Goal: Find contact information: Find contact information

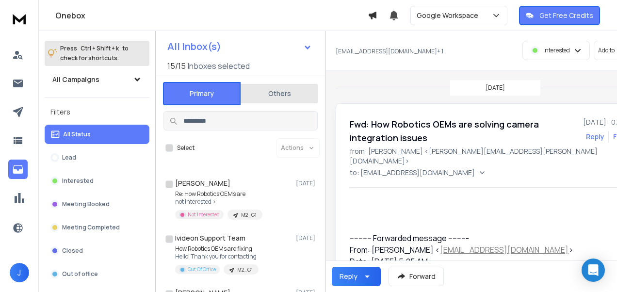
scroll to position [323, 0]
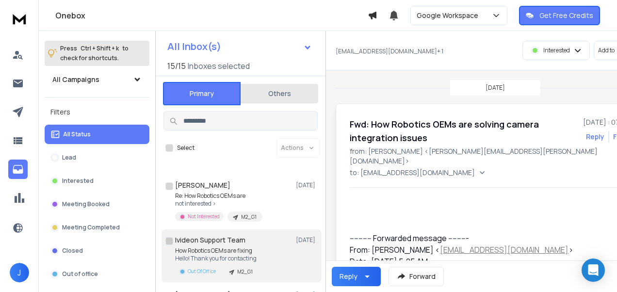
click at [255, 248] on p "How Robotics OEMs are fixing" at bounding box center [216, 251] width 83 height 8
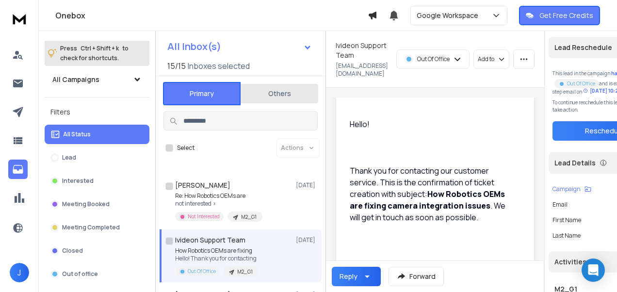
scroll to position [155, 0]
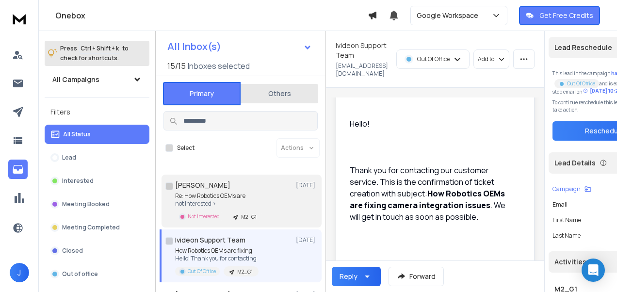
click at [228, 199] on p "Re: How Robotics OEMs are" at bounding box center [218, 196] width 87 height 8
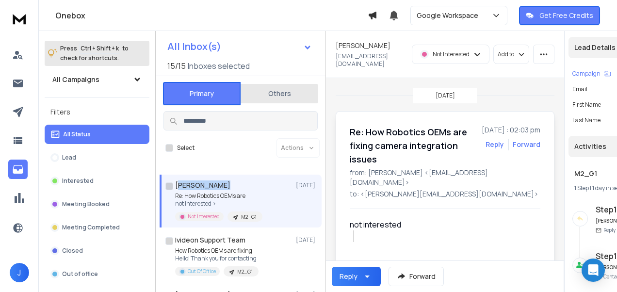
drag, startPoint x: 177, startPoint y: 185, endPoint x: 227, endPoint y: 187, distance: 50.0
click at [227, 187] on div "Steve Johnson 09 Sep" at bounding box center [246, 185] width 143 height 10
click at [269, 195] on div "Re: How Robotics OEMs are not interested > Not Interested M2_G1" at bounding box center [246, 207] width 143 height 30
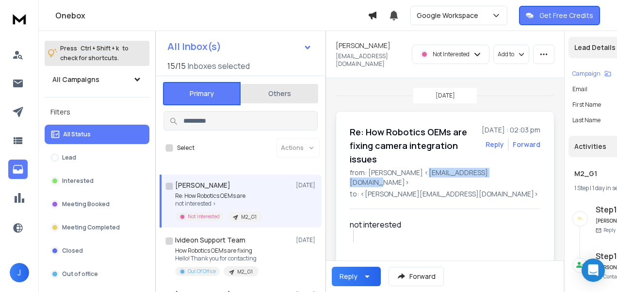
drag, startPoint x: 419, startPoint y: 166, endPoint x: 506, endPoint y: 165, distance: 87.3
click at [506, 168] on p "from: Steve Johnson <sjohnson@talkaphone.com>" at bounding box center [445, 177] width 191 height 19
copy p "sjohnson@talkaphone.com"
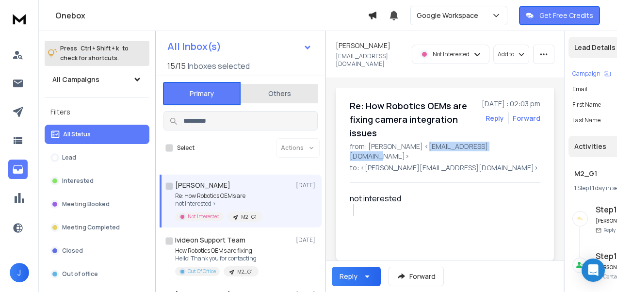
scroll to position [0, 0]
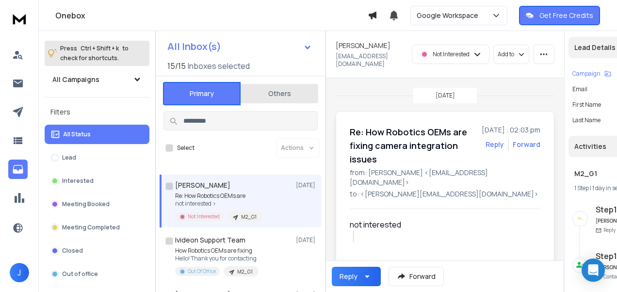
click at [433, 230] on blockquote at bounding box center [442, 236] width 179 height 12
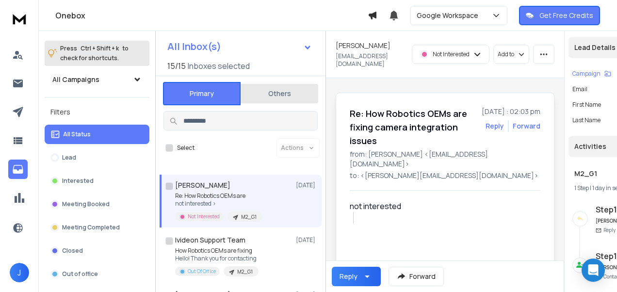
scroll to position [55, 0]
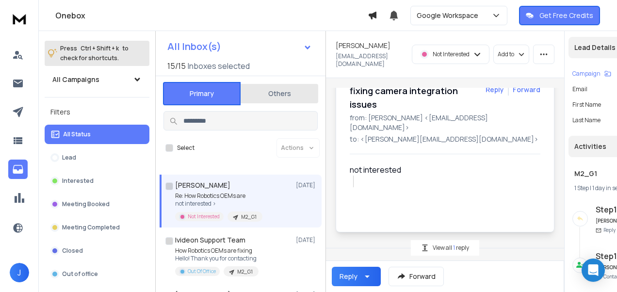
click at [451, 244] on p "View all 1 reply" at bounding box center [451, 248] width 36 height 8
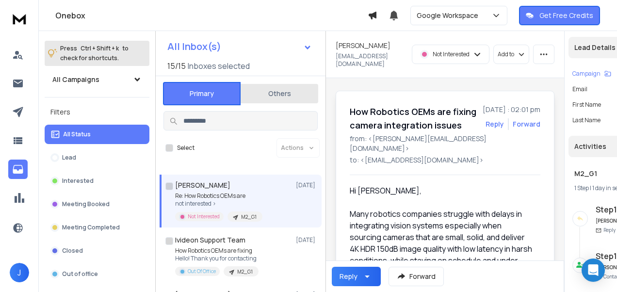
scroll to position [228, 0]
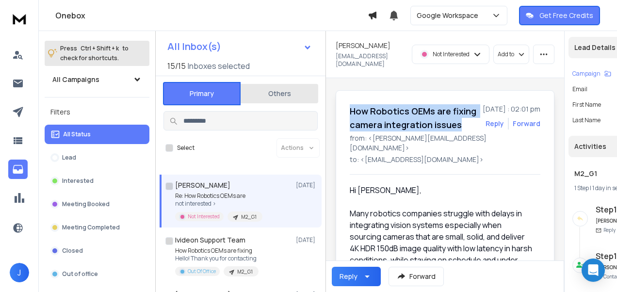
drag, startPoint x: 346, startPoint y: 94, endPoint x: 385, endPoint y: 120, distance: 46.4
copy h1 "How Robotics OEMs are fixing camera integration issues"
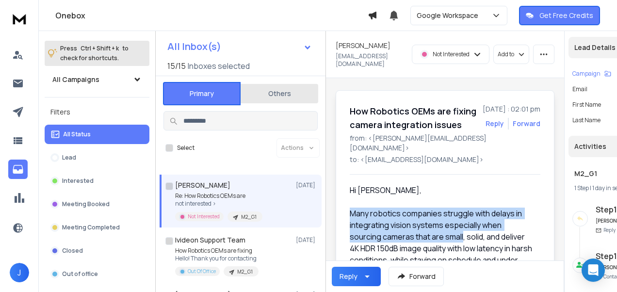
drag, startPoint x: 350, startPoint y: 199, endPoint x: 430, endPoint y: 221, distance: 83.1
click at [430, 221] on div "Many robotics companies struggle with delays in integrating vision systems espe…" at bounding box center [441, 243] width 183 height 70
copy div "Many robotics companies struggle with delays in integrating vision systems espe…"
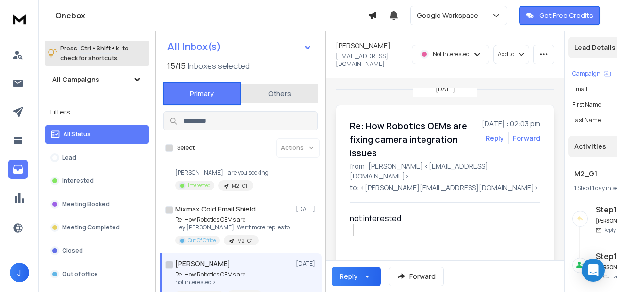
scroll to position [244, 0]
click at [252, 205] on h1 "Mixmax Cold Email Shield" at bounding box center [215, 210] width 81 height 10
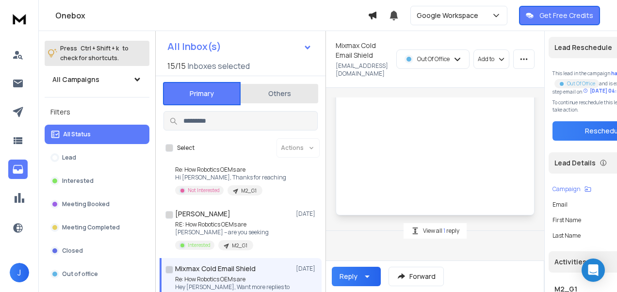
scroll to position [184, 0]
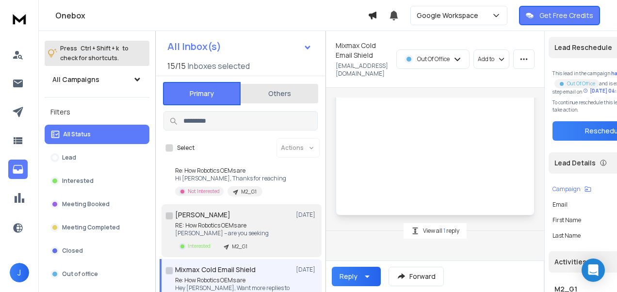
click at [250, 214] on div "Matthew Doumitt 09 Sep" at bounding box center [246, 215] width 143 height 10
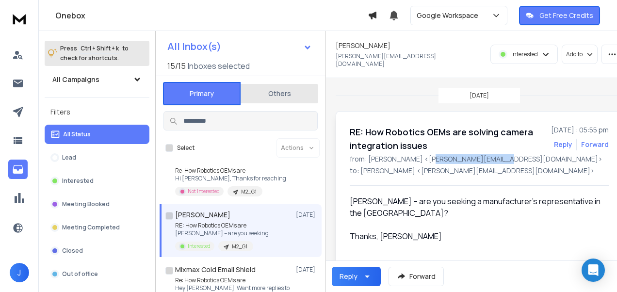
drag, startPoint x: 427, startPoint y: 151, endPoint x: 495, endPoint y: 151, distance: 68.4
click at [495, 154] on p "from: Matthew Doumitt <matt@taylorlong.com>" at bounding box center [479, 159] width 259 height 10
copy p "matt@taylorlong.com"
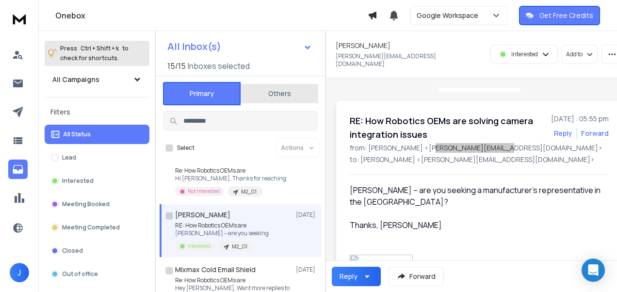
scroll to position [20, 0]
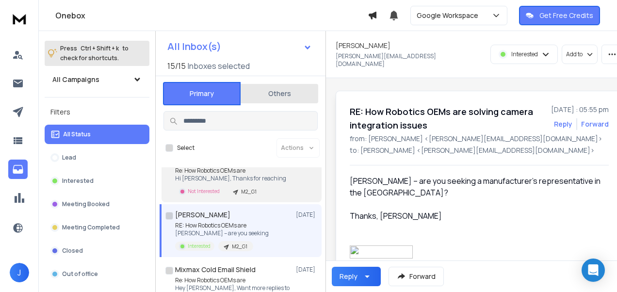
click at [221, 175] on p "Hi [PERSON_NAME], Thanks for reaching" at bounding box center [230, 179] width 111 height 8
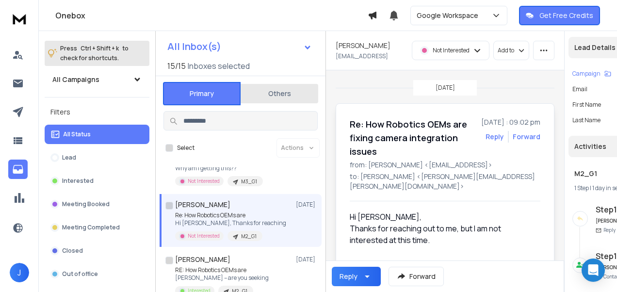
scroll to position [137, 0]
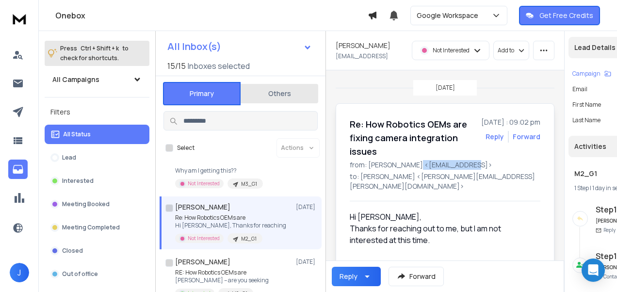
drag, startPoint x: 412, startPoint y: 178, endPoint x: 471, endPoint y: 177, distance: 59.2
click at [471, 170] on p "from: Hyunggi Cho <hcho@phantom.ai>" at bounding box center [445, 165] width 191 height 10
copy p "hcho@phantom.ai"
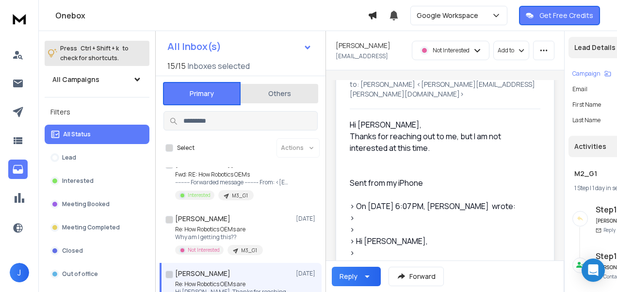
scroll to position [70, 0]
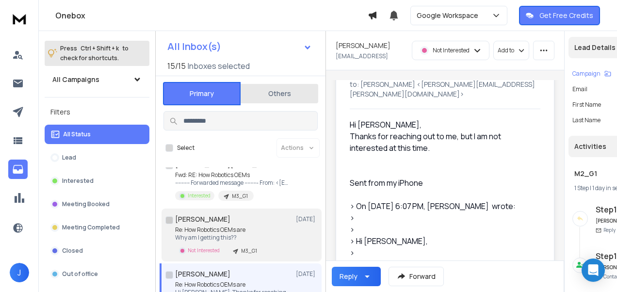
click at [263, 237] on div "Re: How Robotics OEMs are Why am I getting this?? Not Interested M3_G1" at bounding box center [246, 241] width 143 height 30
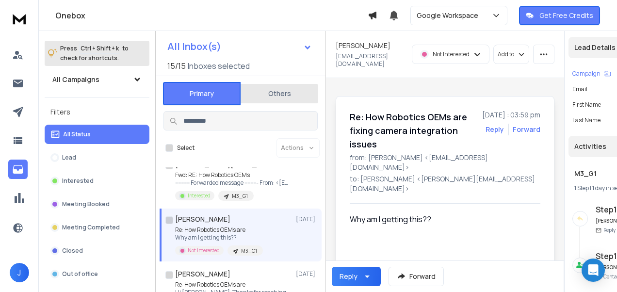
scroll to position [15, 0]
drag, startPoint x: 416, startPoint y: 152, endPoint x: 489, endPoint y: 151, distance: 72.8
click at [489, 153] on p "from: Alek Mirkovich <alek@pathwayport.com>" at bounding box center [445, 162] width 191 height 19
copy p "alek@pathwayport.com"
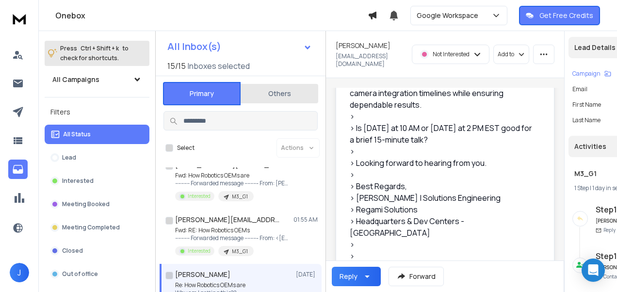
scroll to position [497, 0]
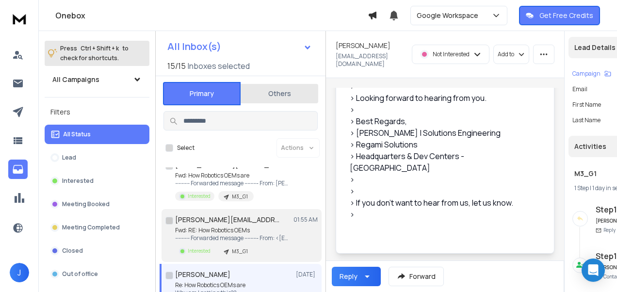
click at [255, 235] on p "---------- Forwarded message --------- From: <[EMAIL_ADDRESS][DOMAIN_NAME]" at bounding box center [233, 238] width 116 height 8
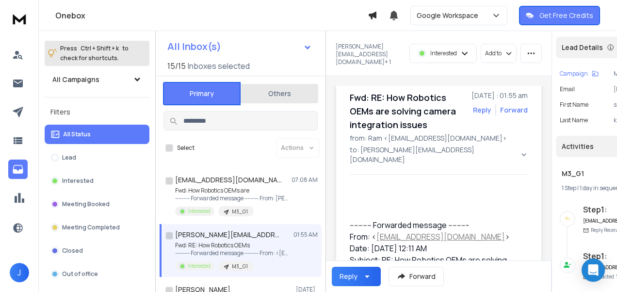
scroll to position [33, 0]
drag, startPoint x: 375, startPoint y: 223, endPoint x: 445, endPoint y: 221, distance: 69.4
click at [445, 230] on div "From: < sibin@mdc-qa.com >" at bounding box center [435, 236] width 170 height 12
copy link "[EMAIL_ADDRESS][DOMAIN_NAME]"
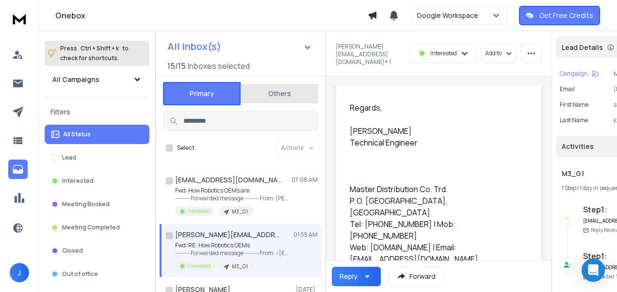
scroll to position [336, 0]
drag, startPoint x: 443, startPoint y: 183, endPoint x: 517, endPoint y: 183, distance: 73.2
click at [517, 219] on div "Tel: [PHONE_NUMBER] | Mob: [PHONE_NUMBER]" at bounding box center [435, 230] width 170 height 23
copy div "+974 7737 4476"
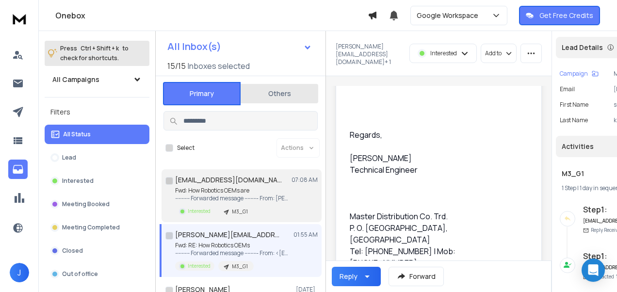
click at [205, 189] on p "Fwd: How Robotics OEMs are" at bounding box center [233, 191] width 116 height 8
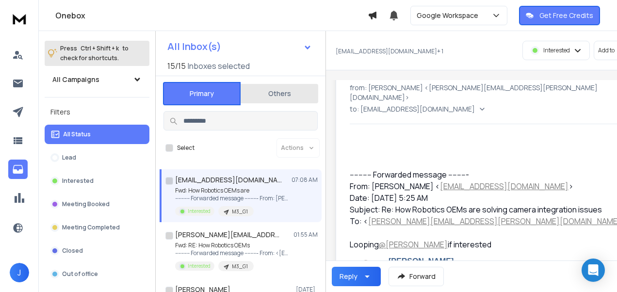
scroll to position [64, 0]
drag, startPoint x: 419, startPoint y: 178, endPoint x: 516, endPoint y: 174, distance: 97.1
click at [516, 180] on div "From: ahmed kahil < ahmed.kuhail@3d-sys.com >" at bounding box center [491, 186] width 283 height 12
copy link "[EMAIL_ADDRESS][DOMAIN_NAME]"
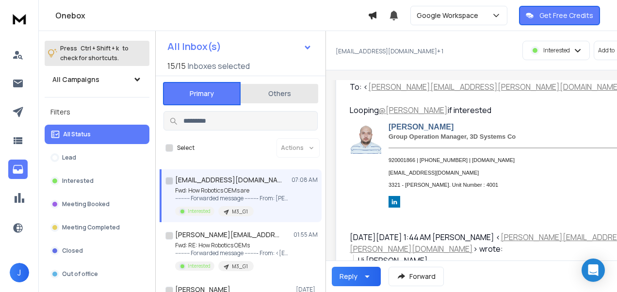
scroll to position [197, 0]
click at [460, 158] on span "[PHONE_NUMBER]" at bounding box center [444, 161] width 48 height 6
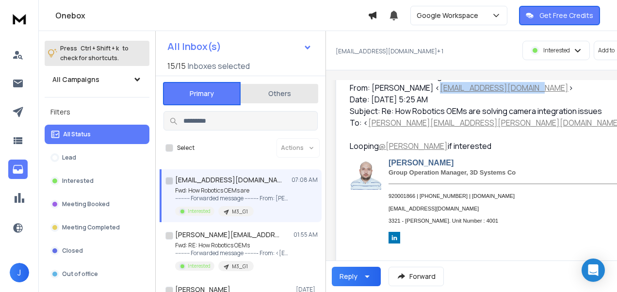
scroll to position [163, 0]
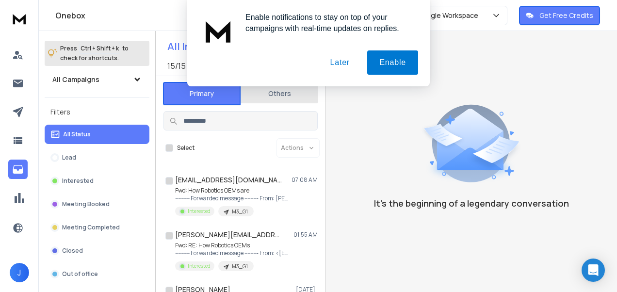
click at [341, 67] on button "Later" at bounding box center [340, 62] width 44 height 24
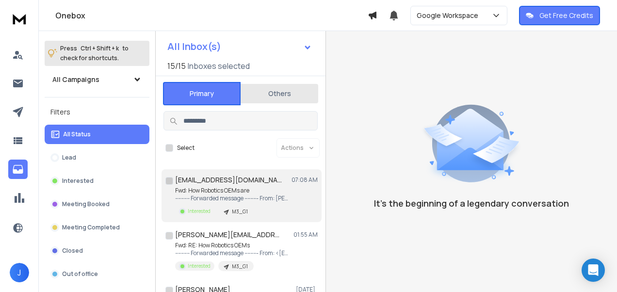
click at [291, 217] on div "[EMAIL_ADDRESS][DOMAIN_NAME] +1 07:08 AM Fwd: How Robotics OEMs are ---------- …" at bounding box center [242, 195] width 160 height 53
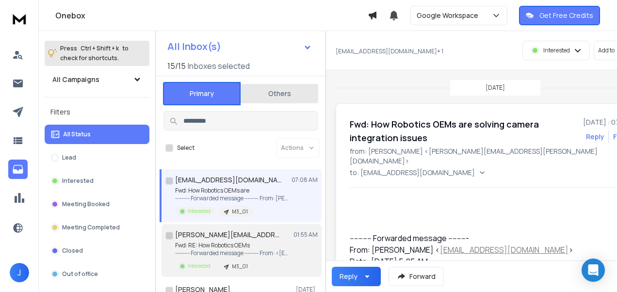
click at [229, 247] on p "Fwd: RE: How Robotics OEMs" at bounding box center [233, 246] width 116 height 8
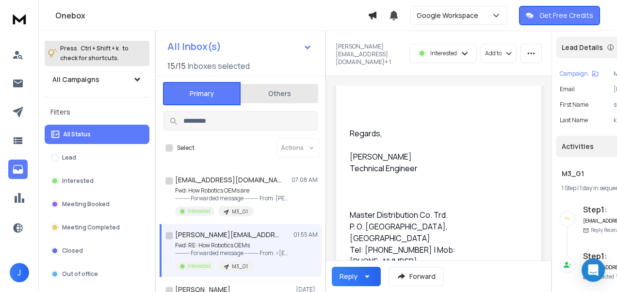
scroll to position [311, 0]
drag, startPoint x: 377, startPoint y: 129, endPoint x: 423, endPoint y: 130, distance: 46.1
click at [423, 150] on div "[PERSON_NAME]" at bounding box center [435, 156] width 170 height 12
copy div "[PERSON_NAME]"
